Goal: Task Accomplishment & Management: Use online tool/utility

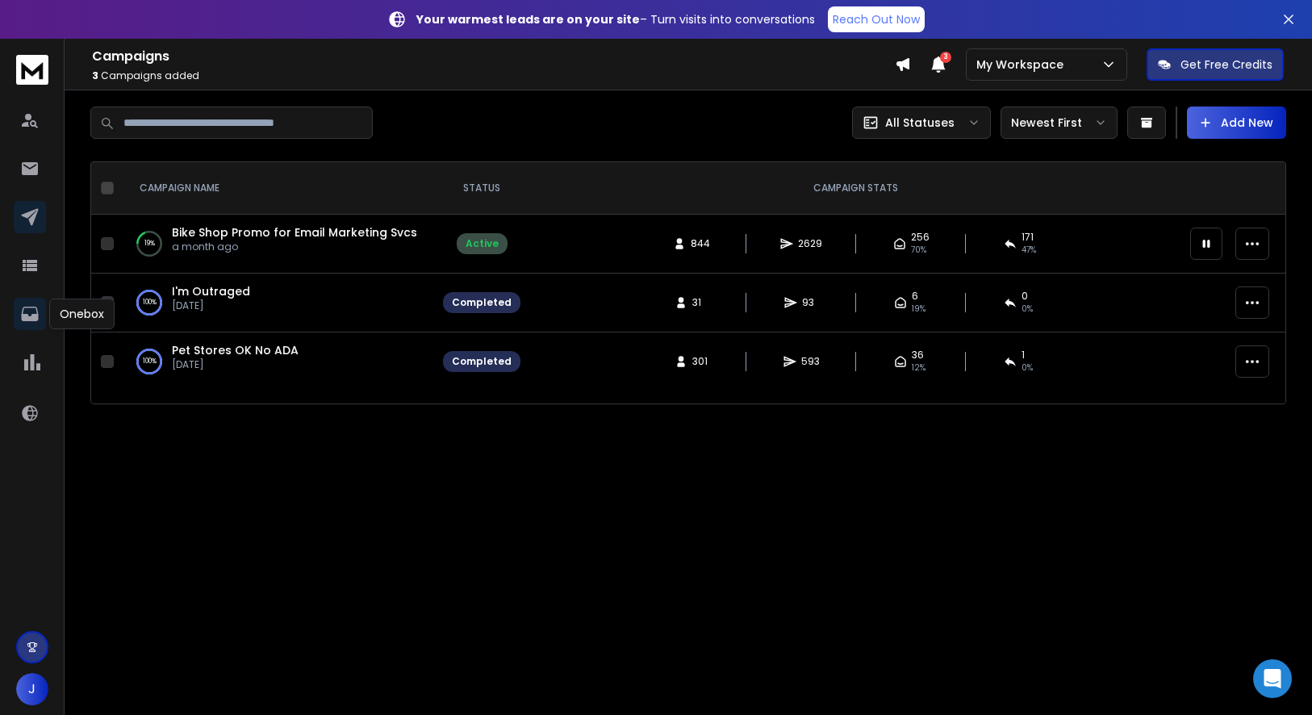
click at [32, 314] on icon at bounding box center [29, 314] width 17 height 15
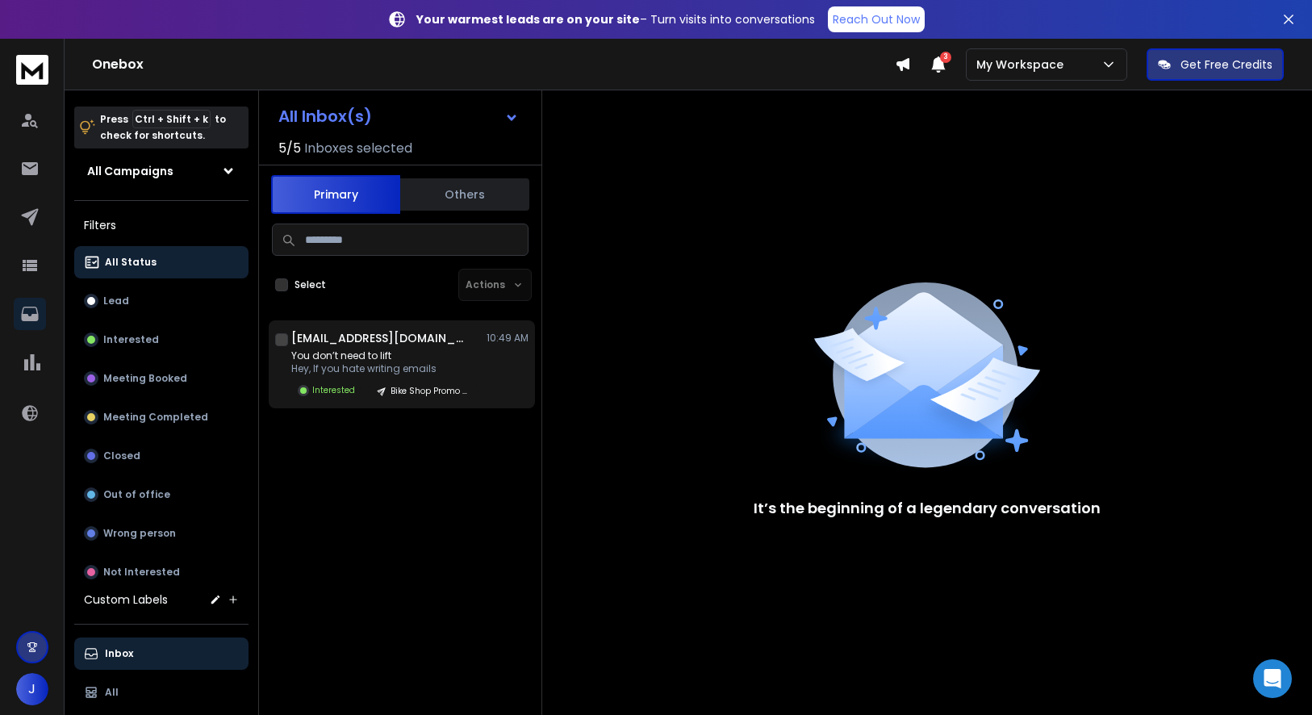
click at [308, 366] on p "Hey, If you hate writing emails" at bounding box center [384, 368] width 186 height 13
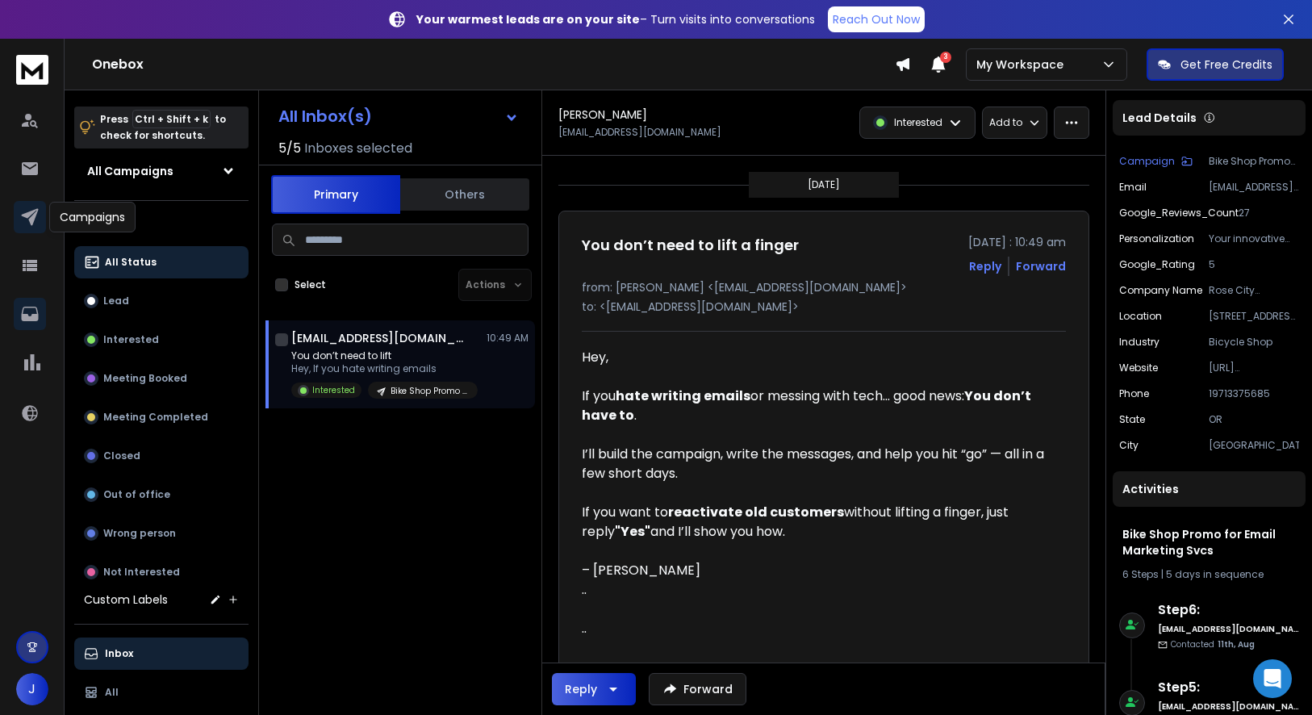
click at [36, 208] on icon at bounding box center [29, 216] width 19 height 19
